Goal: Find contact information: Find contact information

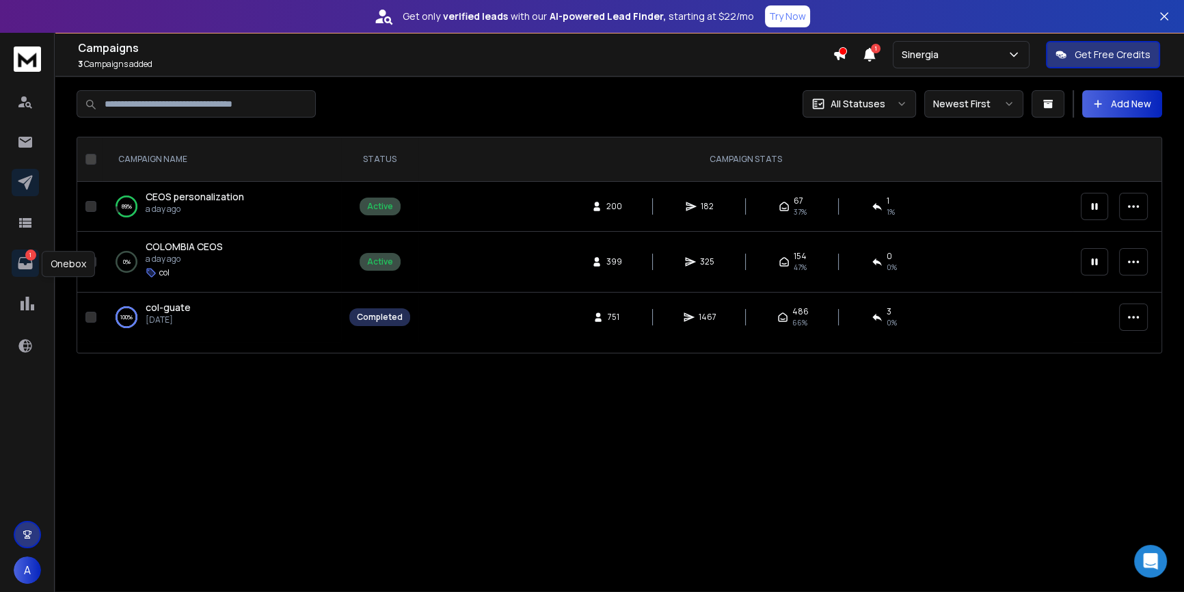
click at [21, 255] on link "1" at bounding box center [25, 263] width 27 height 27
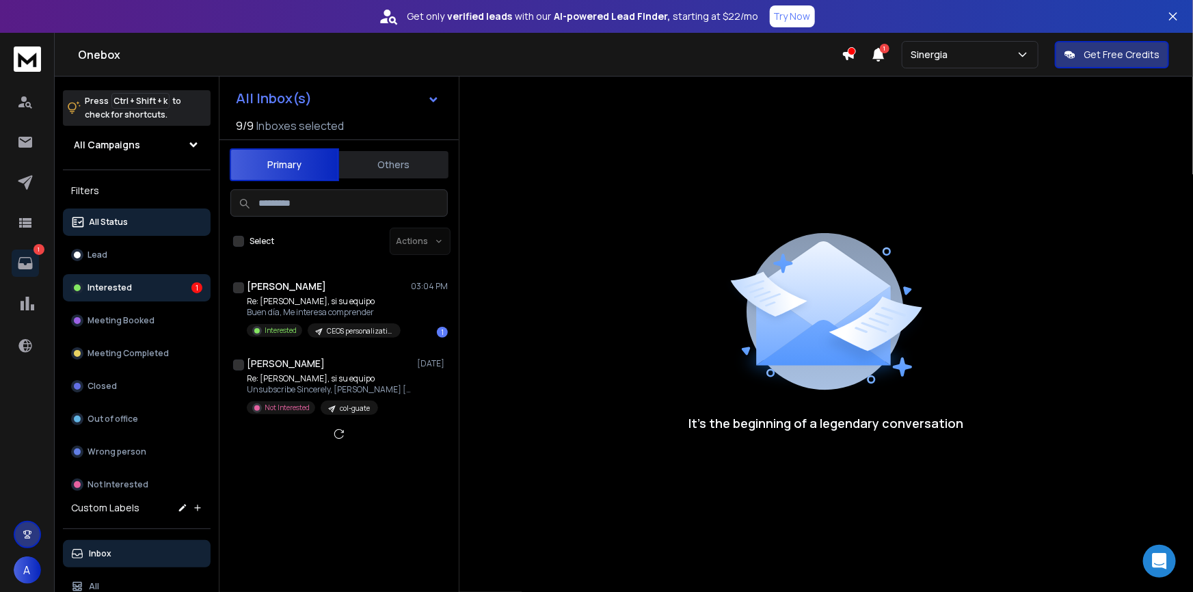
click at [142, 293] on button "Interested 1" at bounding box center [137, 287] width 148 height 27
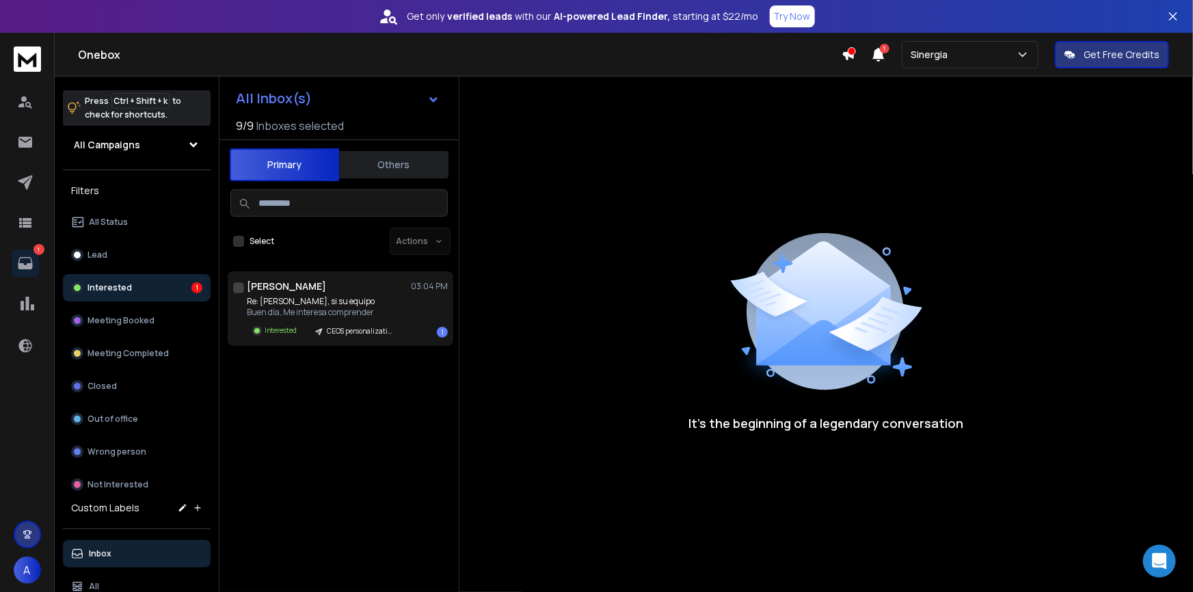
click at [353, 289] on div "[PERSON_NAME] 03:04 PM" at bounding box center [347, 287] width 201 height 14
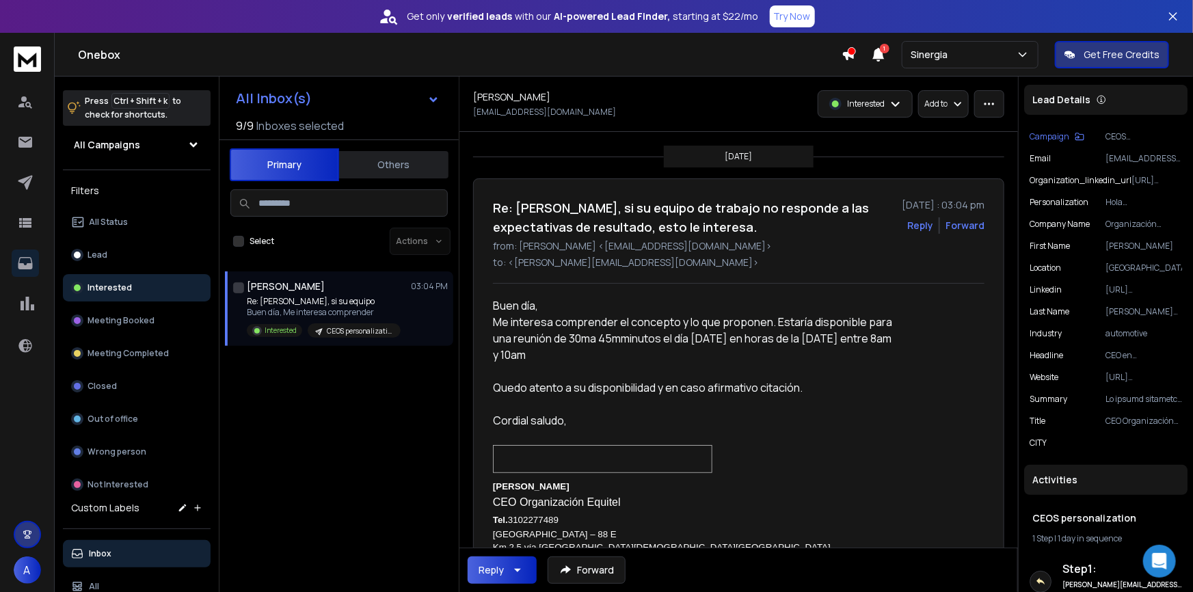
click at [567, 427] on div "Cordial saludo, [PERSON_NAME] CEO Organización Equitel Tel. [PHONE_NUMBER] [STR…" at bounding box center [692, 532] width 399 height 241
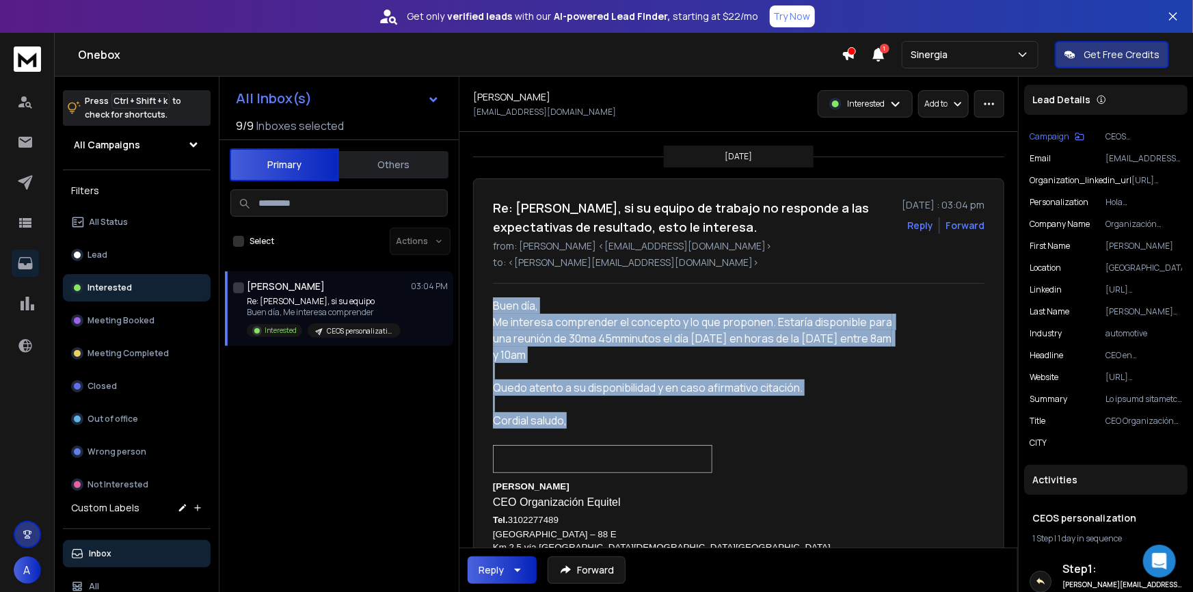
drag, startPoint x: 494, startPoint y: 306, endPoint x: 594, endPoint y: 418, distance: 151.1
click at [666, 354] on div "Me interesa comprender el concepto y lo que proponen. Estaría disponible para u…" at bounding box center [692, 338] width 399 height 49
drag, startPoint x: 581, startPoint y: 427, endPoint x: 479, endPoint y: 301, distance: 161.9
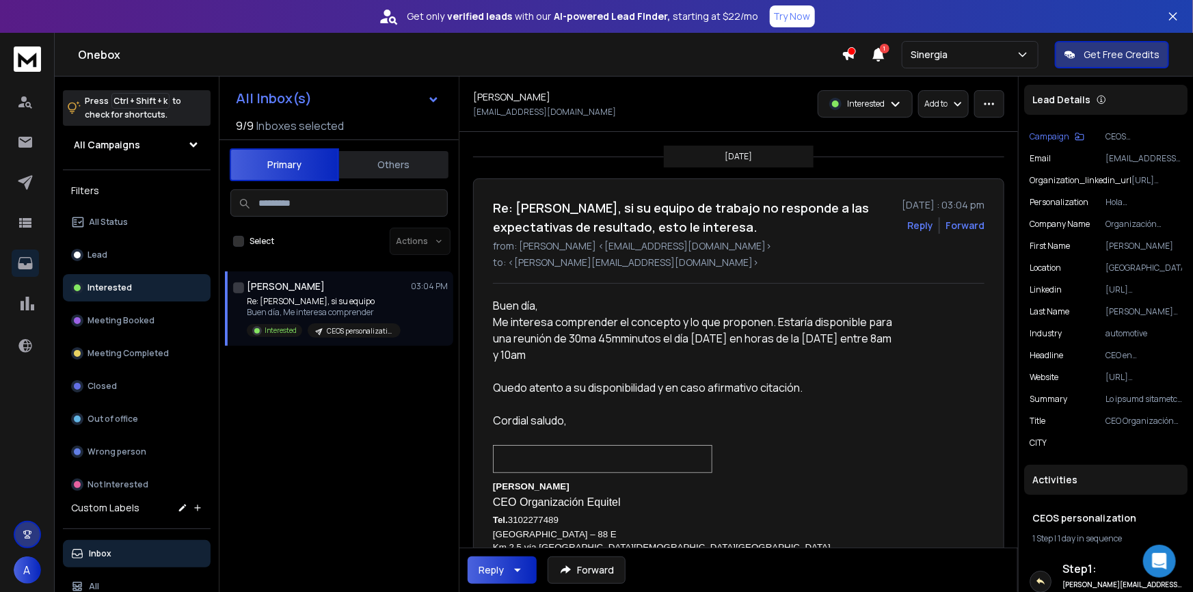
click at [775, 137] on div "[PERSON_NAME] [PERSON_NAME] [EMAIL_ADDRESS][DOMAIN_NAME] Interested Add to Inte…" at bounding box center [738, 373] width 559 height 592
click at [520, 261] on p "to: <[PERSON_NAME][EMAIL_ADDRESS][DOMAIN_NAME]>" at bounding box center [739, 263] width 492 height 14
drag, startPoint x: 614, startPoint y: 247, endPoint x: 717, endPoint y: 246, distance: 103.2
click at [717, 246] on p "from: [PERSON_NAME] <[EMAIL_ADDRESS][DOMAIN_NAME]>" at bounding box center [739, 246] width 492 height 14
copy p "[EMAIL_ADDRESS][DOMAIN_NAME]"
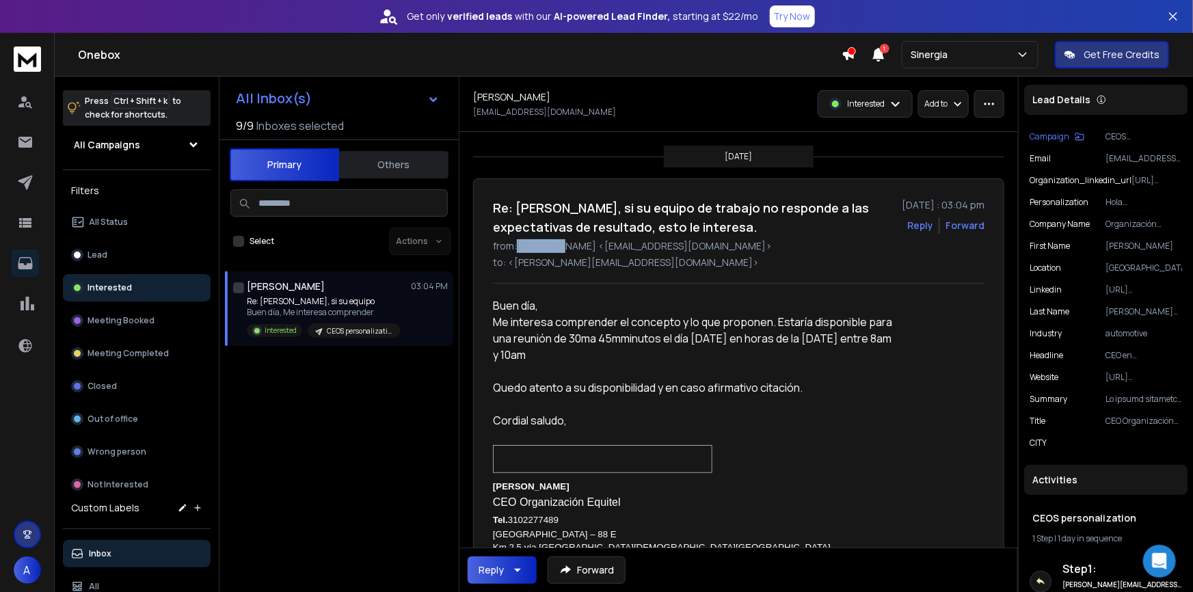
drag, startPoint x: 517, startPoint y: 246, endPoint x: 554, endPoint y: 245, distance: 37.6
click at [554, 245] on p "from: [PERSON_NAME] <[EMAIL_ADDRESS][DOMAIN_NAME]>" at bounding box center [739, 246] width 492 height 14
copy p "[PERSON_NAME]"
drag, startPoint x: 580, startPoint y: 246, endPoint x: 559, endPoint y: 248, distance: 21.3
click at [559, 248] on p "from: [PERSON_NAME] <[EMAIL_ADDRESS][DOMAIN_NAME]>" at bounding box center [739, 246] width 492 height 14
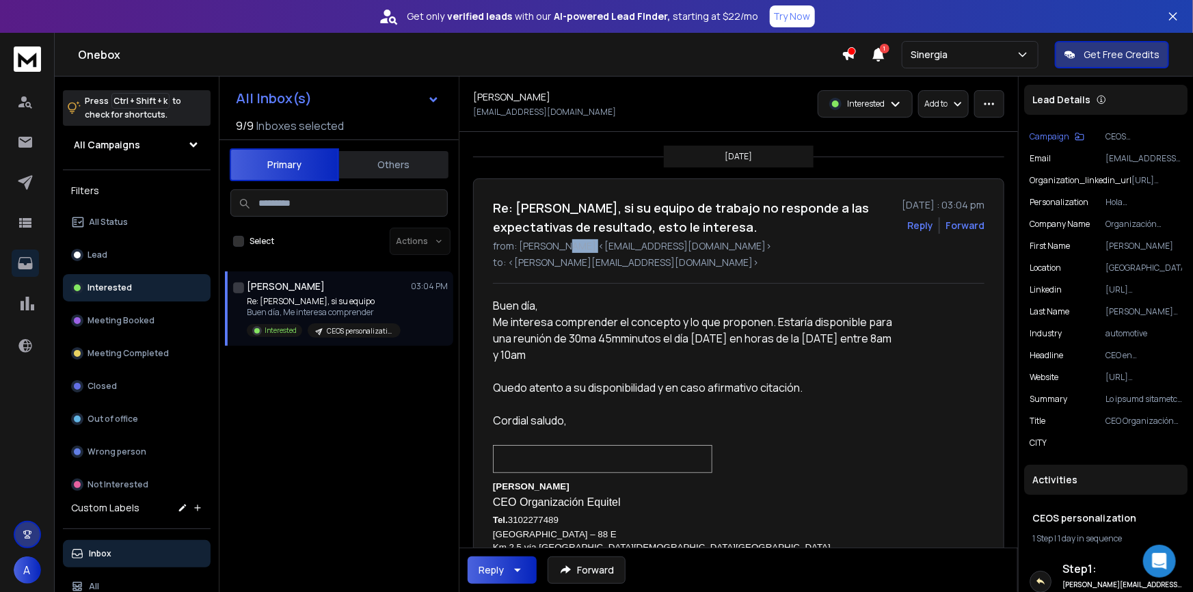
copy p "[PERSON_NAME]"
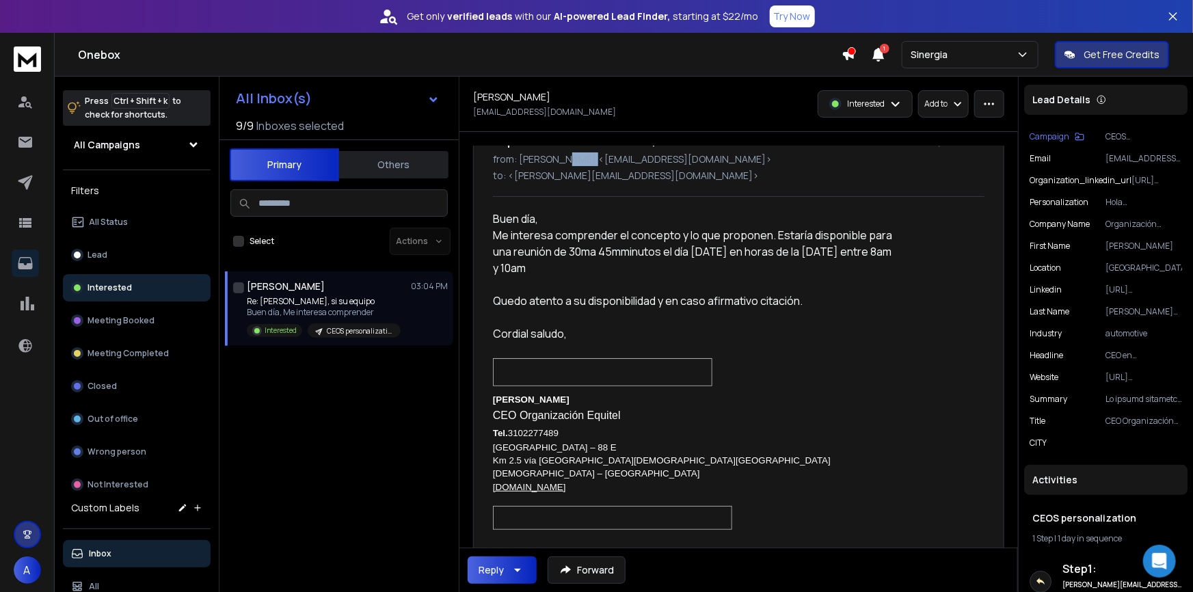
scroll to position [88, 0]
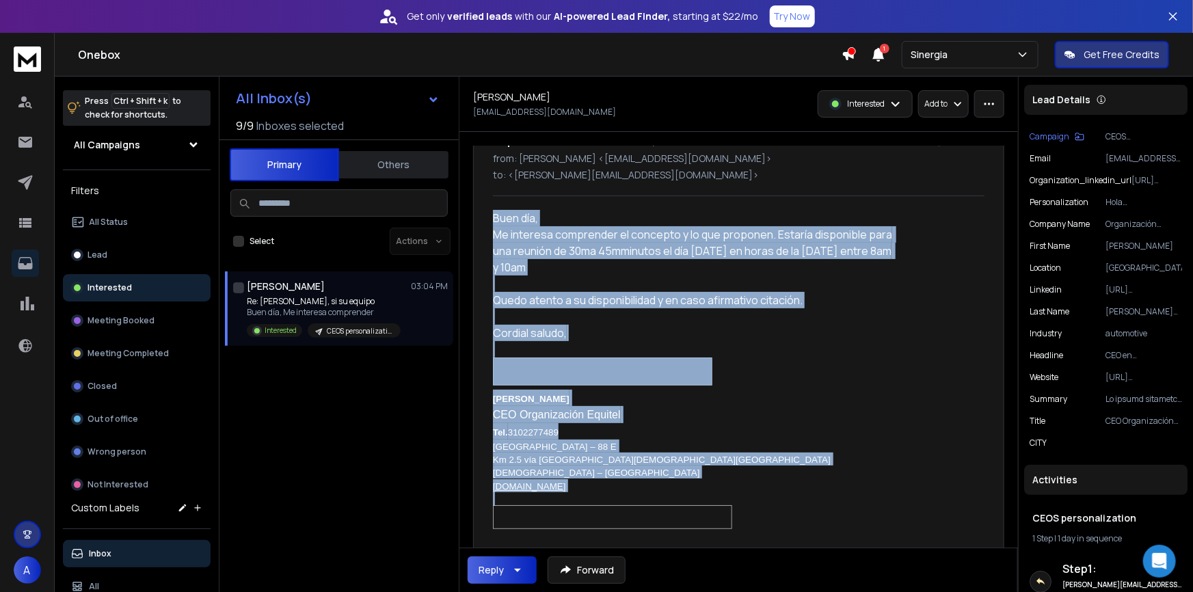
drag, startPoint x: 581, startPoint y: 492, endPoint x: 486, endPoint y: 226, distance: 283.1
click at [486, 226] on div "Re: [PERSON_NAME], si su equipo de trabajo no responde a las expectativas de re…" at bounding box center [738, 532] width 531 height 883
copy div "Buen día, Me interesa comprender el concepto y lo que proponen. Estaría disponi…"
click at [931, 284] on div "Re: [PERSON_NAME], si su equipo de trabajo no responde a las expectativas de re…" at bounding box center [739, 532] width 492 height 843
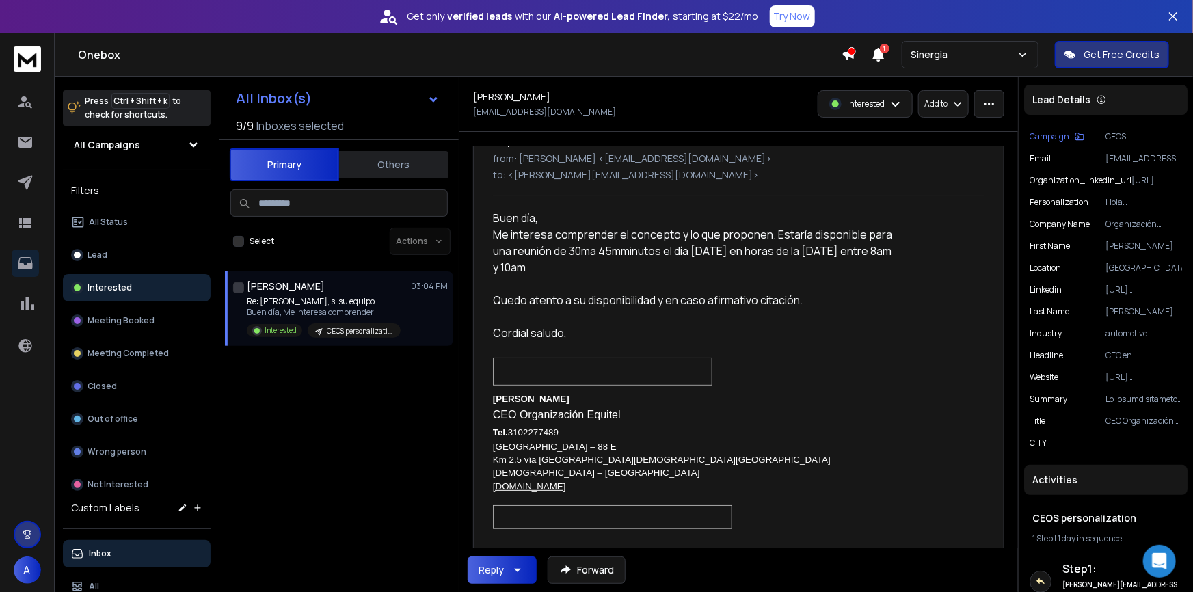
click at [688, 416] on p "[PERSON_NAME] CEO Organización Equitel Tel. [PHONE_NUMBER]" at bounding box center [692, 415] width 399 height 50
click at [991, 111] on button "button" at bounding box center [989, 103] width 30 height 27
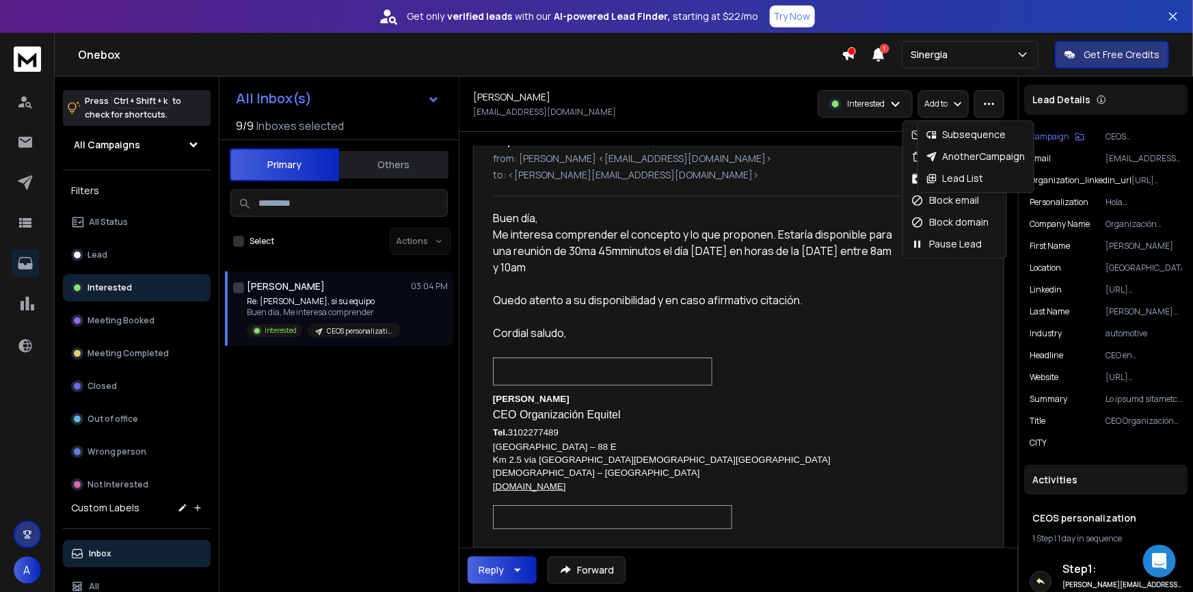
click at [954, 111] on div "Add to" at bounding box center [943, 104] width 49 height 26
